Goal: Task Accomplishment & Management: Use online tool/utility

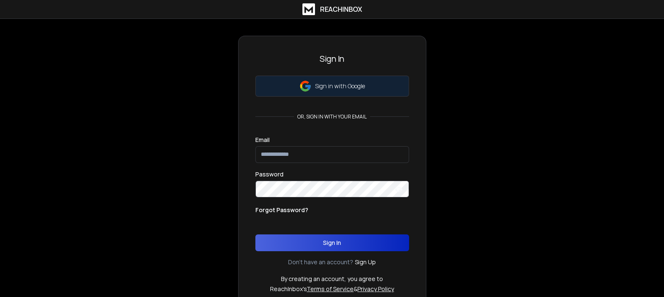
click at [359, 90] on button "Sign in with Google" at bounding box center [332, 86] width 154 height 21
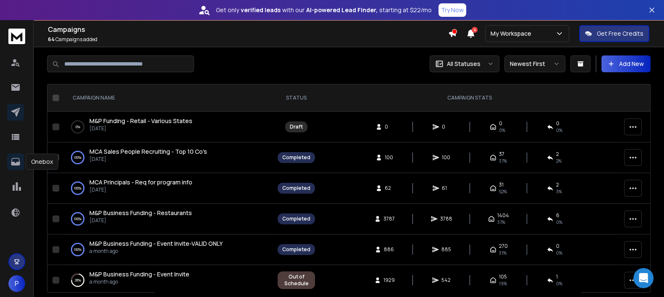
click at [13, 160] on icon at bounding box center [15, 162] width 10 height 10
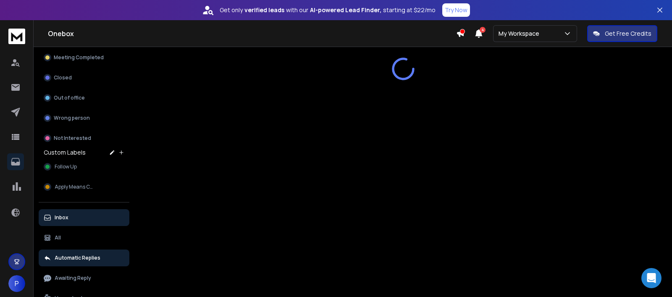
scroll to position [224, 0]
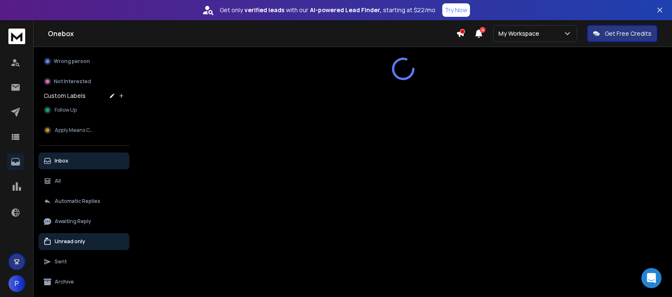
click at [64, 238] on p "Unread only" at bounding box center [70, 241] width 31 height 7
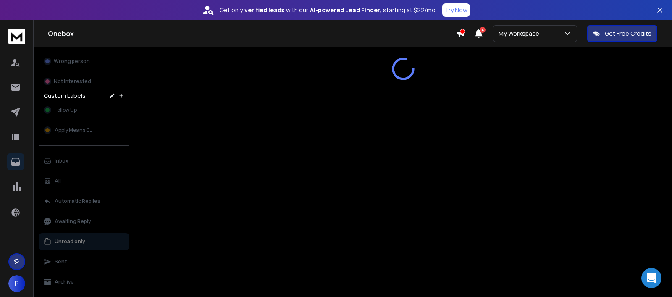
click at [63, 234] on div "Inbox All Automatic Replies Awaiting Reply Unread only Sent Archive" at bounding box center [84, 231] width 91 height 158
